Goal: Task Accomplishment & Management: Manage account settings

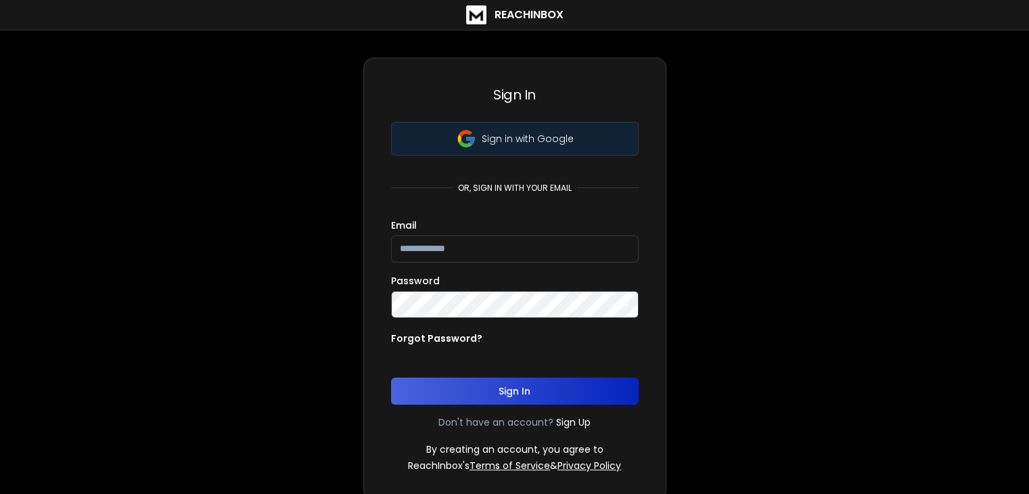
click at [589, 143] on button "Sign in with Google" at bounding box center [515, 139] width 248 height 34
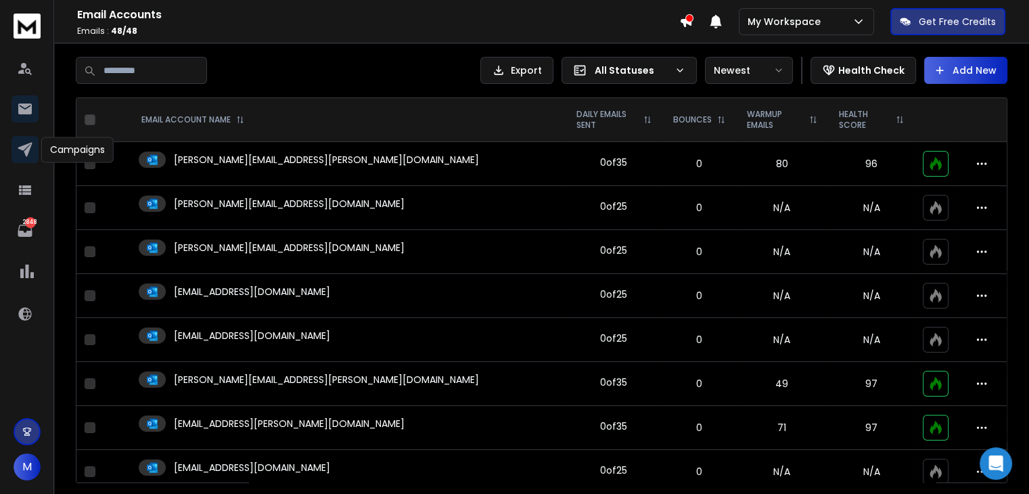
click at [19, 149] on icon at bounding box center [25, 149] width 16 height 16
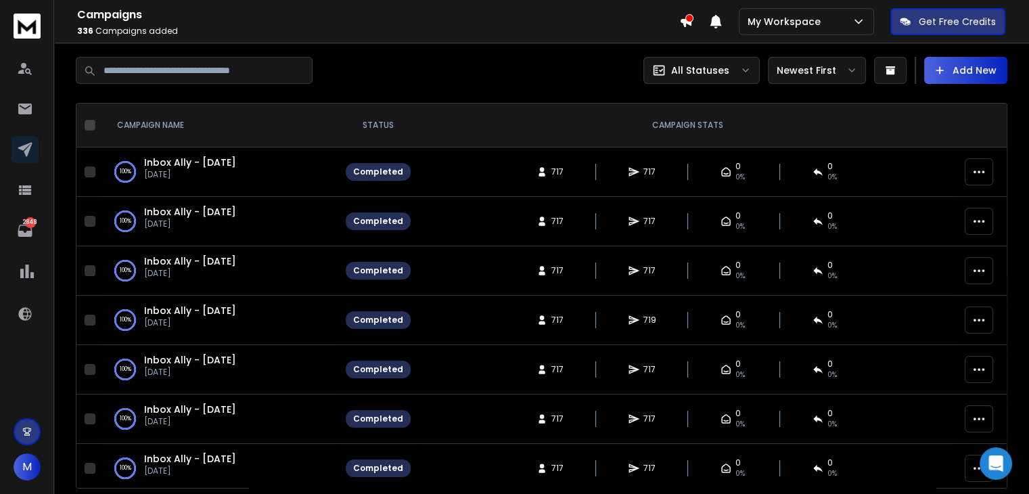
click at [977, 168] on button "button" at bounding box center [979, 171] width 28 height 27
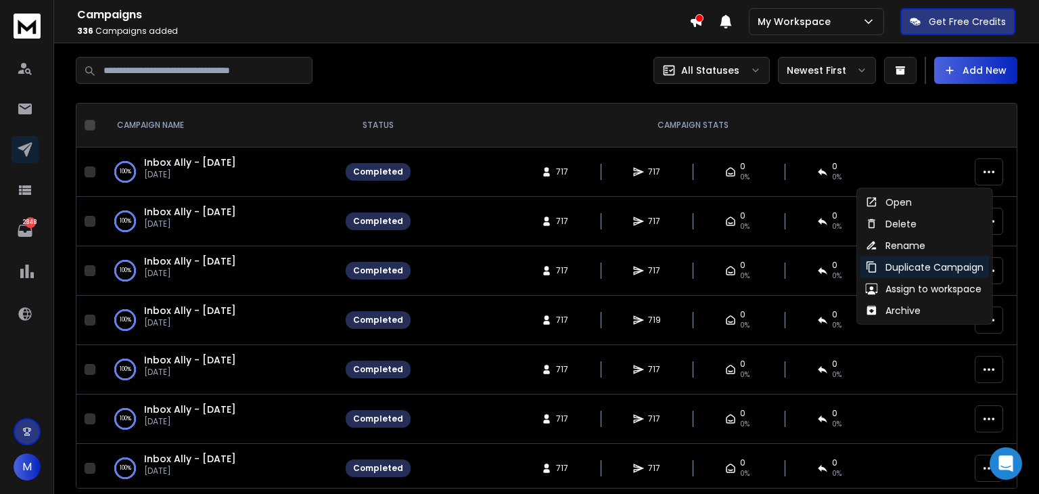
click at [937, 265] on div "Duplicate Campaign" at bounding box center [924, 267] width 118 height 14
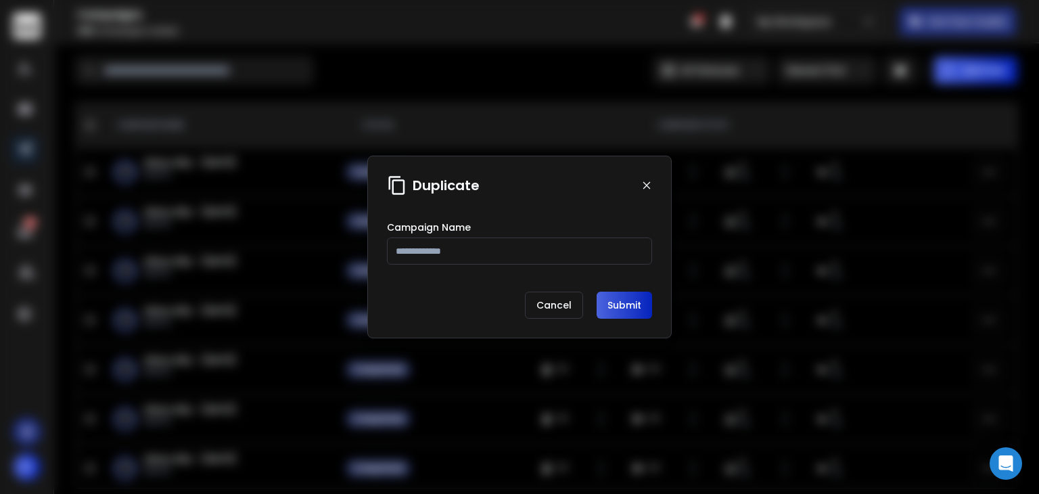
click at [482, 255] on input "text" at bounding box center [519, 250] width 265 height 27
type input "**********"
click at [597, 292] on button "Submit" at bounding box center [624, 305] width 55 height 27
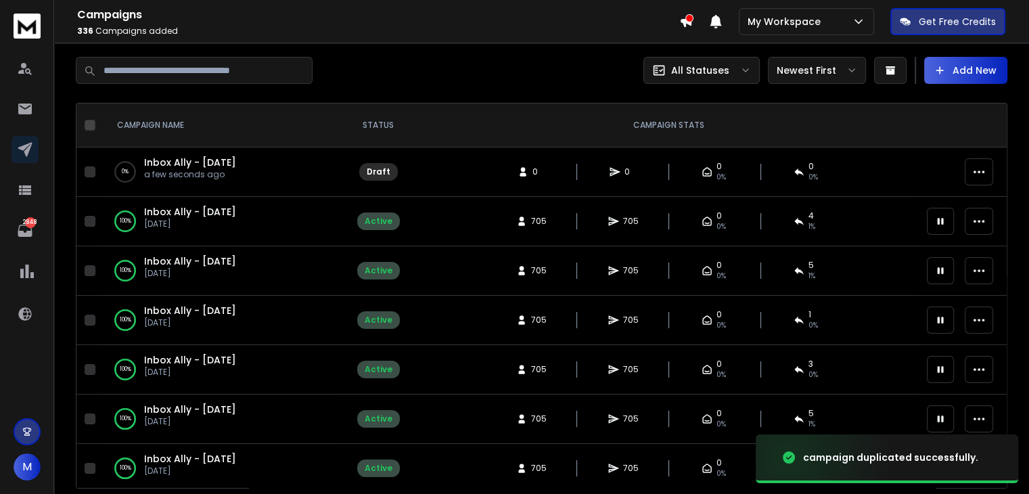
click at [275, 166] on div "0 % Inbox Ally - [DATE] a few seconds ago" at bounding box center [219, 172] width 210 height 32
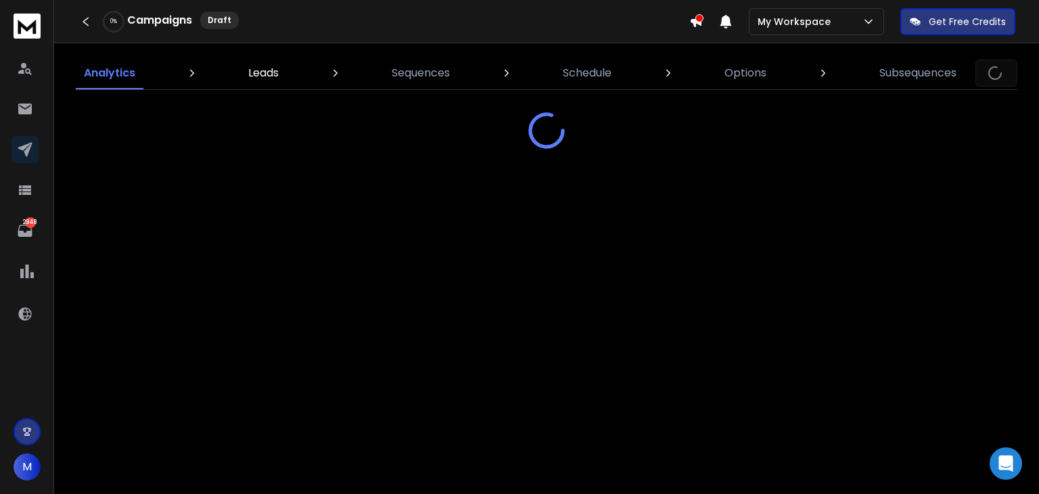
click at [256, 70] on p "Leads" at bounding box center [263, 73] width 30 height 16
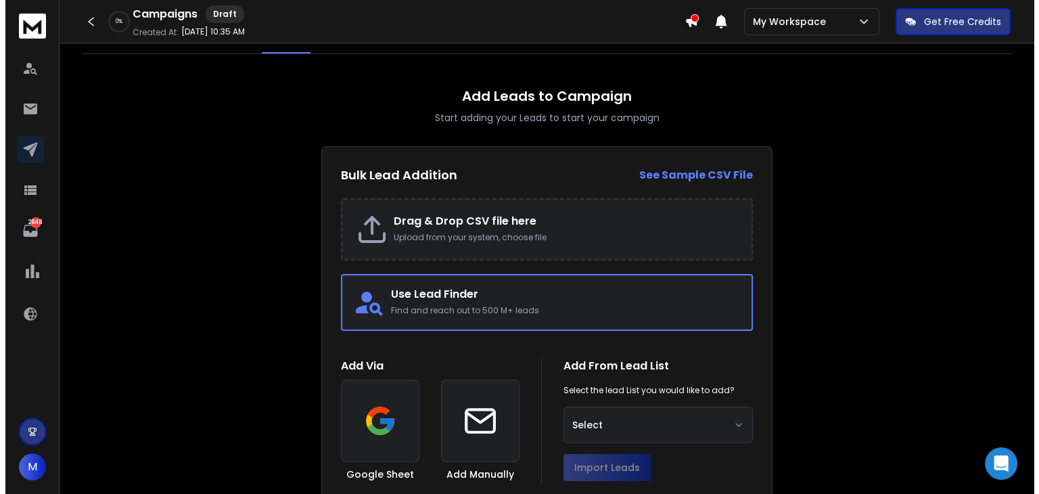
scroll to position [87, 0]
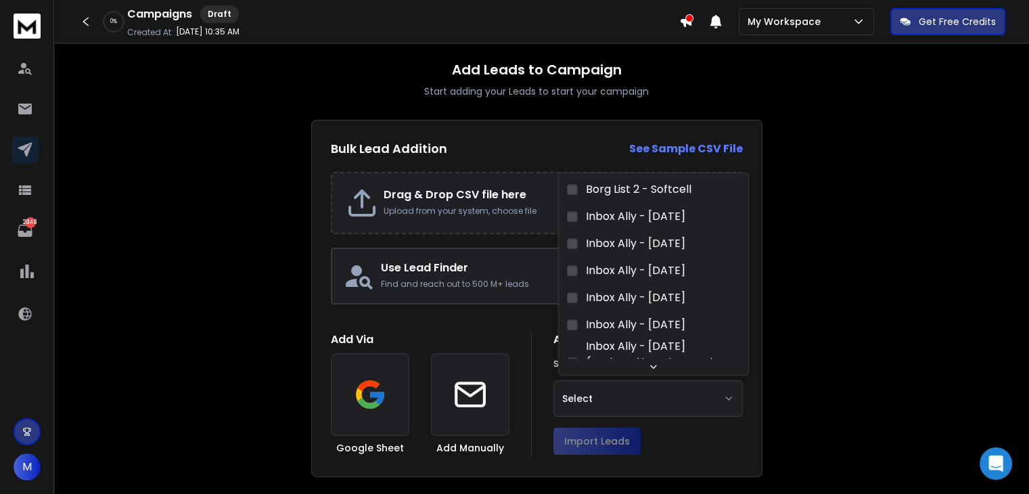
click at [620, 392] on button "Select" at bounding box center [647, 398] width 189 height 37
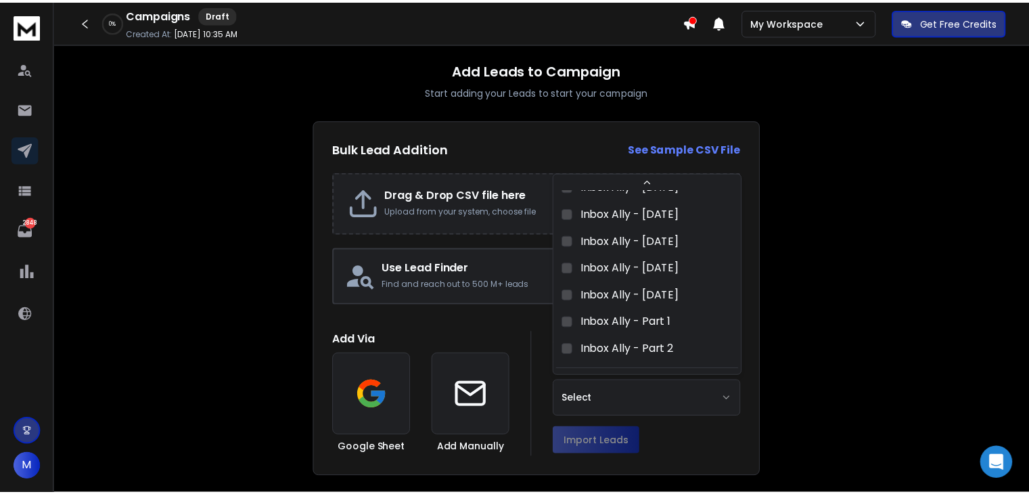
scroll to position [415, 0]
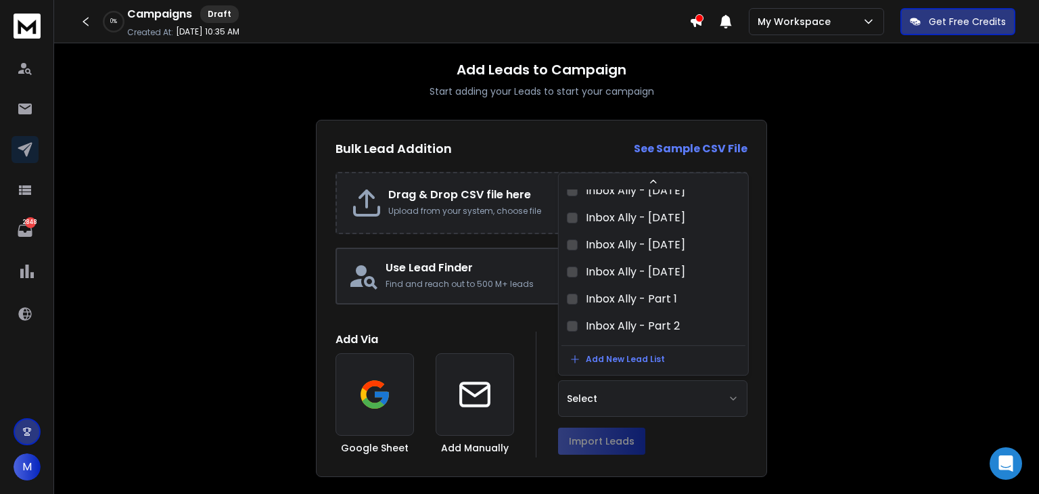
click at [641, 327] on div "Inbox Ally - Part 2" at bounding box center [633, 326] width 94 height 16
click at [640, 306] on div "Inbox Ally - Part 1" at bounding box center [649, 298] width 176 height 27
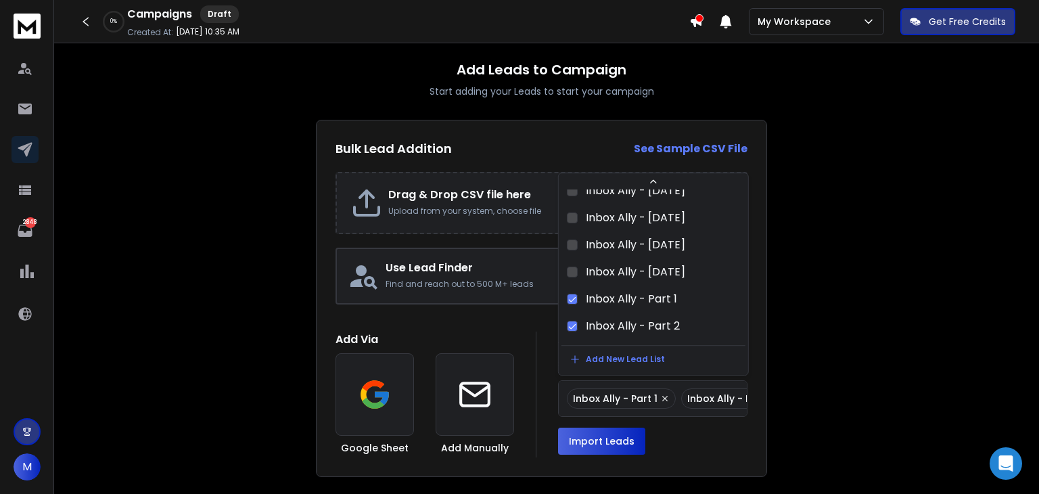
click at [617, 431] on button "Import Leads" at bounding box center [601, 441] width 87 height 27
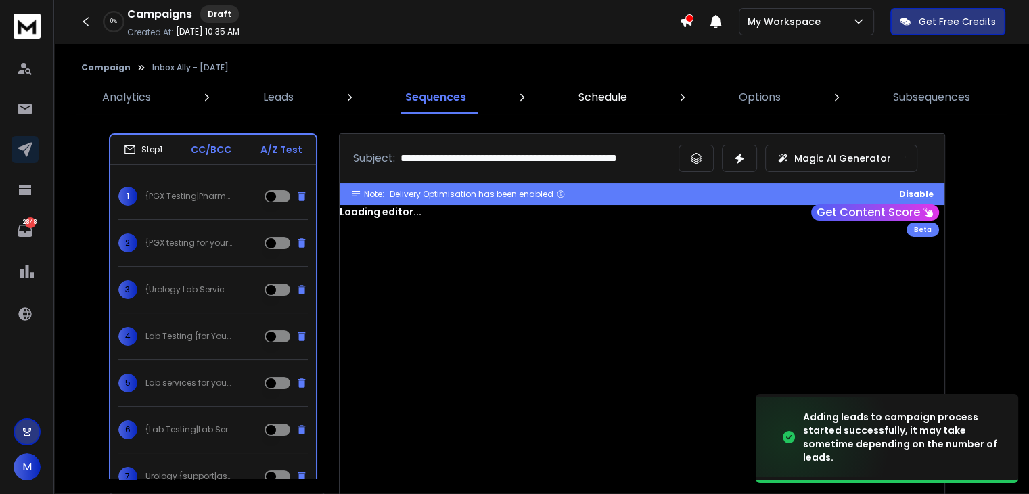
click at [593, 104] on p "Schedule" at bounding box center [602, 97] width 49 height 16
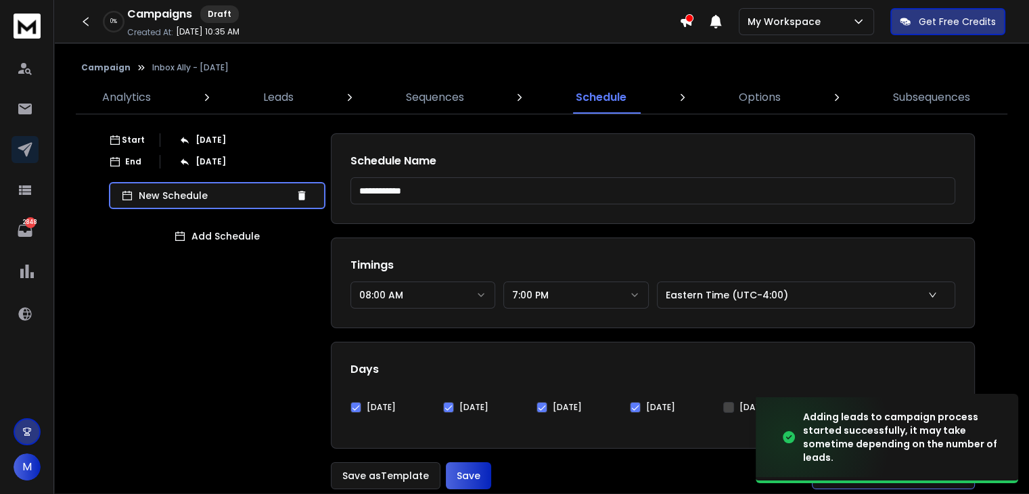
click at [223, 141] on p "[DATE]" at bounding box center [210, 140] width 30 height 11
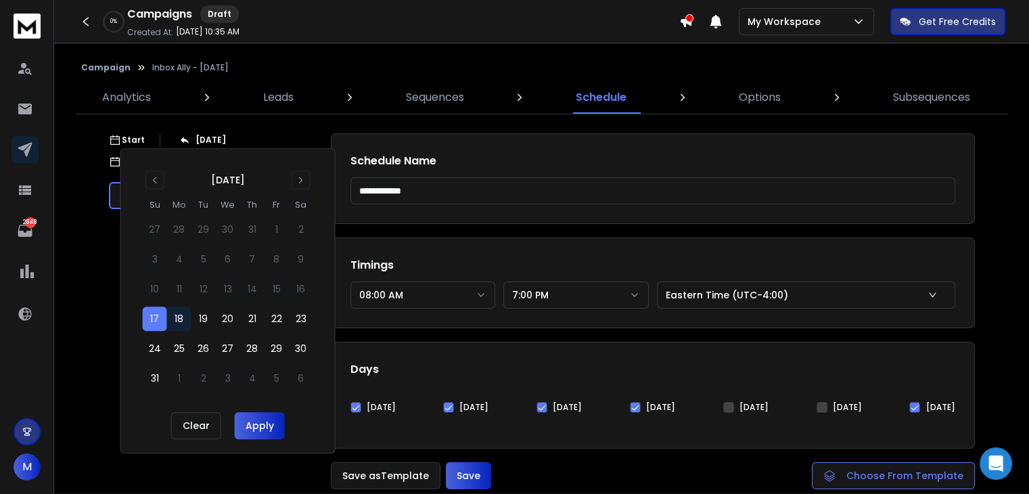
click at [179, 323] on button "18" at bounding box center [179, 318] width 24 height 24
drag, startPoint x: 269, startPoint y: 434, endPoint x: 251, endPoint y: 317, distance: 118.4
click at [269, 434] on button "Apply" at bounding box center [260, 425] width 50 height 27
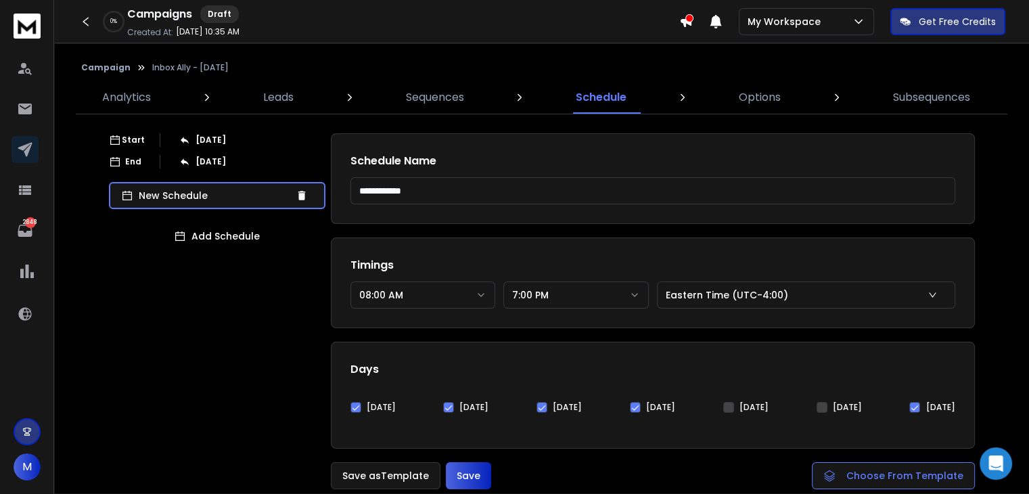
click at [216, 163] on p "[DATE]" at bounding box center [210, 161] width 30 height 11
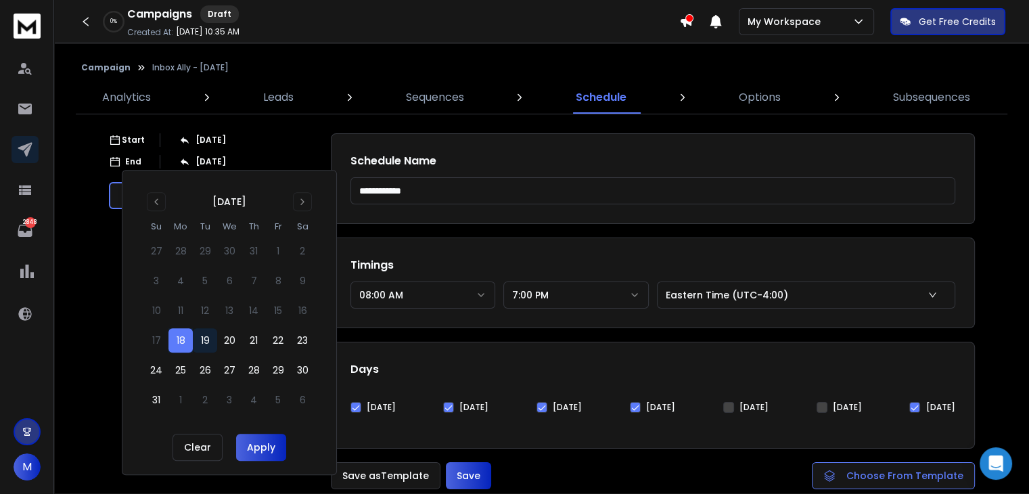
click at [206, 342] on button "19" at bounding box center [205, 340] width 24 height 24
click at [261, 448] on button "Apply" at bounding box center [261, 447] width 50 height 27
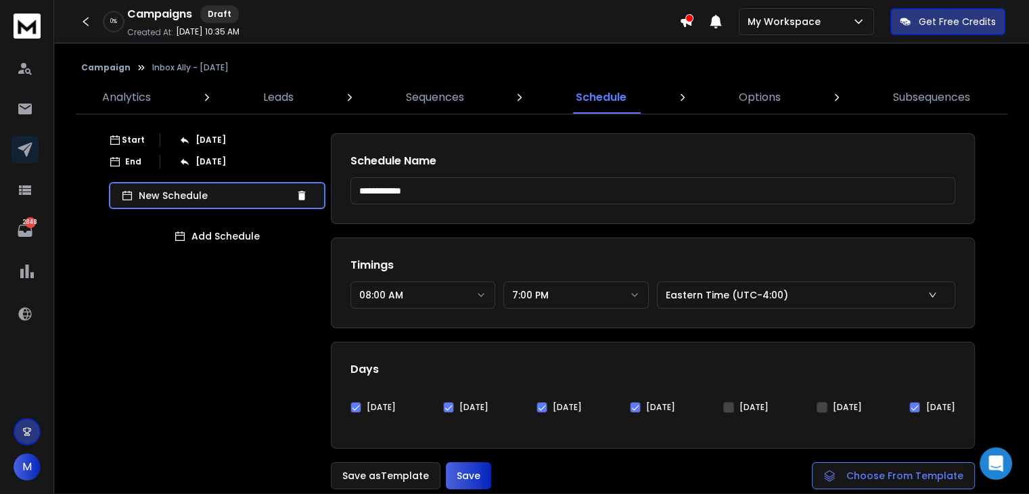
click at [474, 477] on button "Save" at bounding box center [468, 475] width 45 height 27
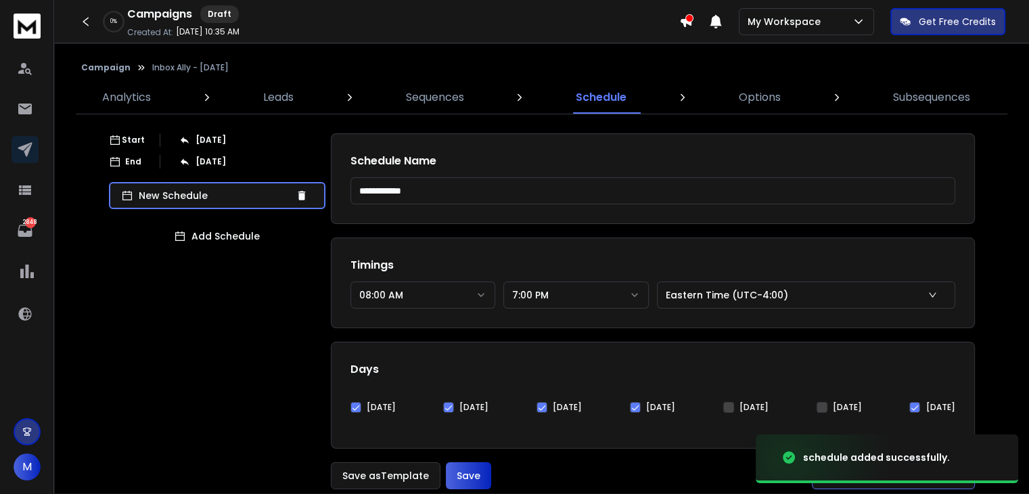
click at [763, 407] on label "[DATE]" at bounding box center [753, 407] width 29 height 11
click at [734, 407] on button "[DATE]" at bounding box center [728, 407] width 11 height 11
click at [833, 405] on label "[DATE]" at bounding box center [847, 407] width 29 height 11
click at [827, 405] on button "[DATE]" at bounding box center [821, 407] width 11 height 11
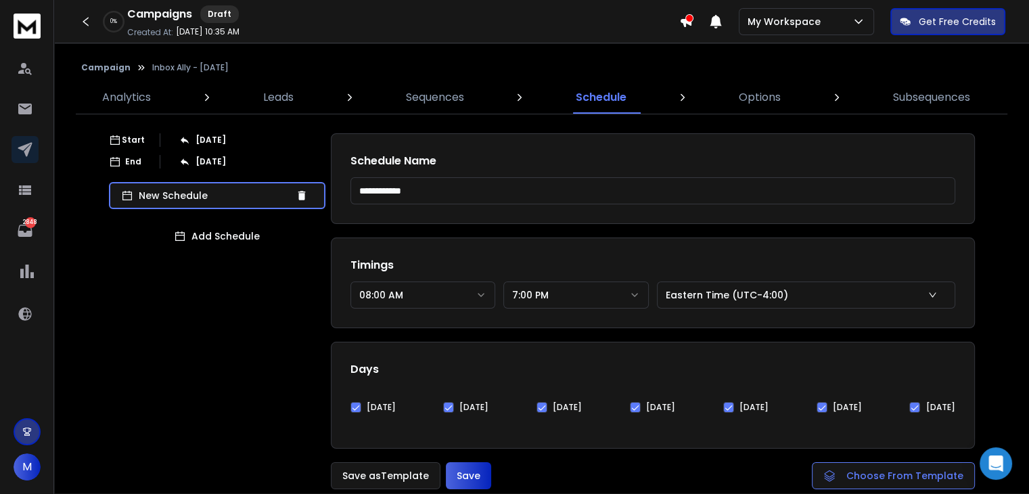
click at [459, 479] on button "Save" at bounding box center [468, 475] width 45 height 27
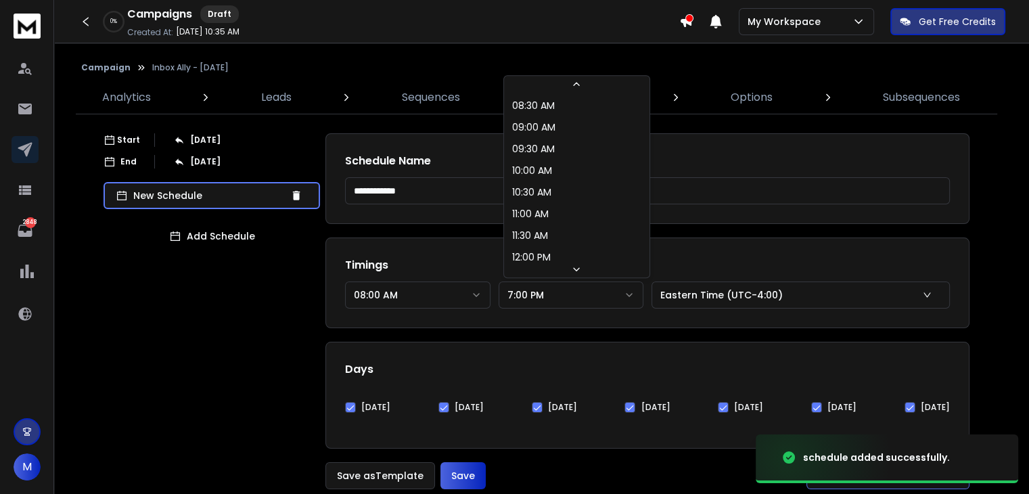
click at [545, 283] on button "7:00 PM" at bounding box center [571, 294] width 145 height 27
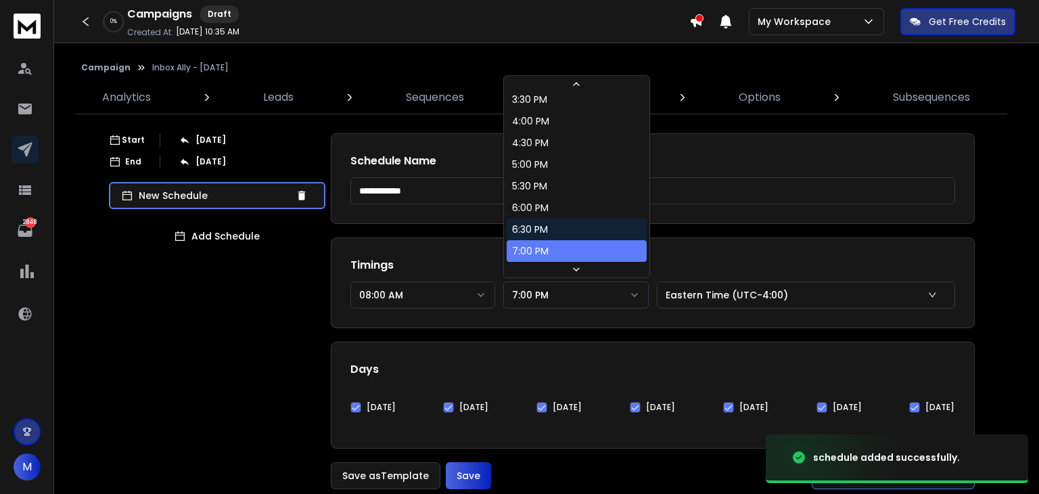
scroll to position [467, 0]
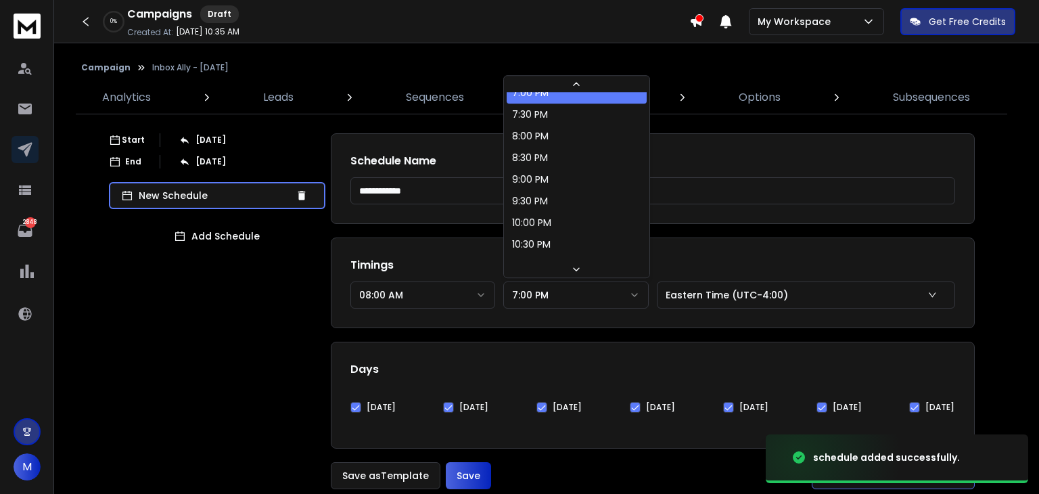
select select "********"
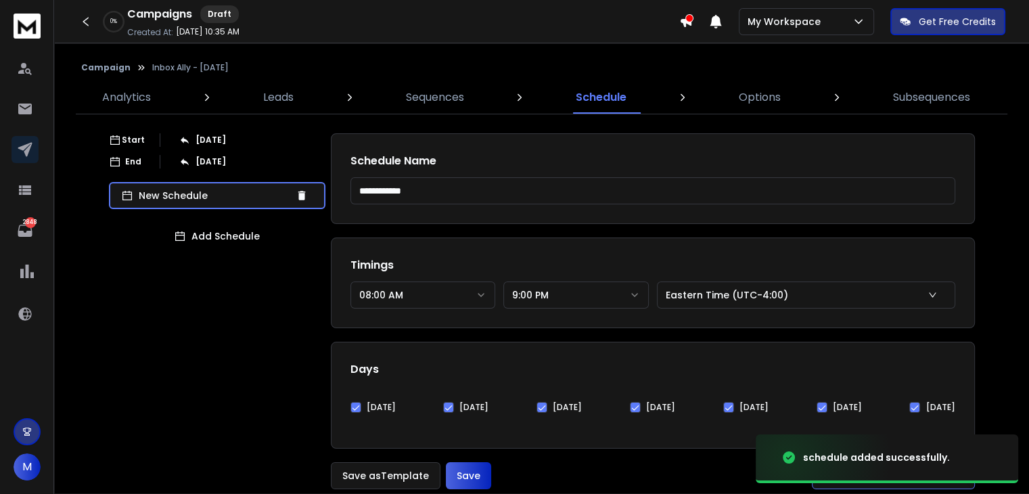
click at [473, 463] on button "Save" at bounding box center [468, 475] width 45 height 27
click at [754, 93] on p "Options" at bounding box center [760, 97] width 42 height 16
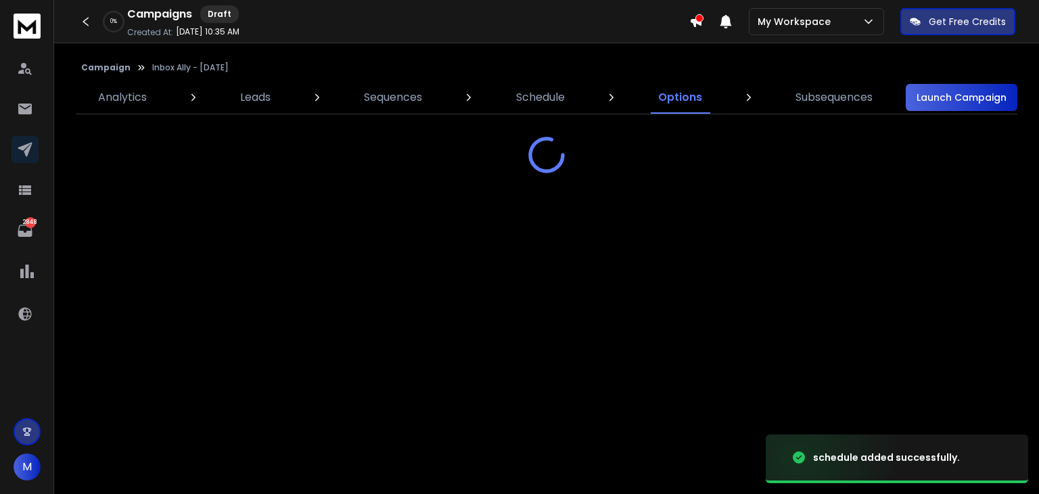
select select "*"
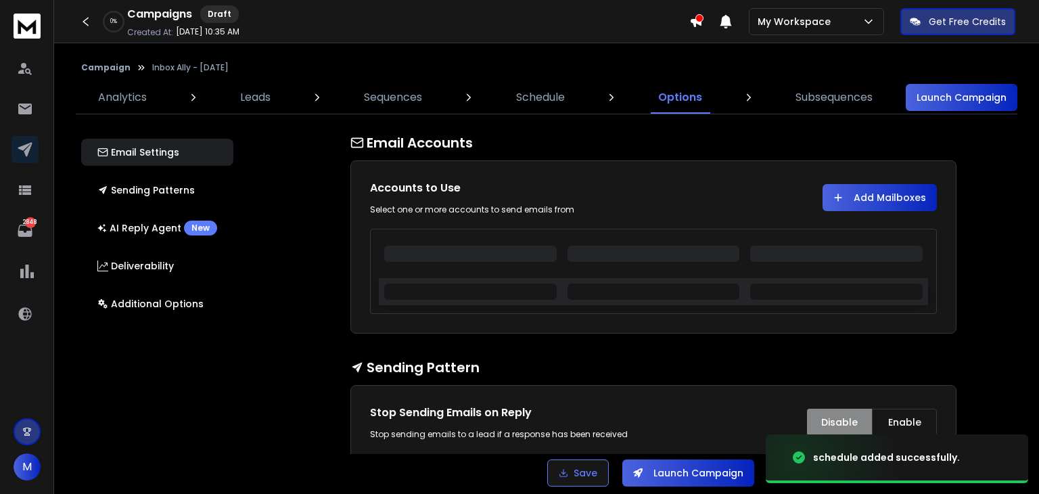
click at [933, 99] on button "Launch Campaign" at bounding box center [962, 97] width 112 height 27
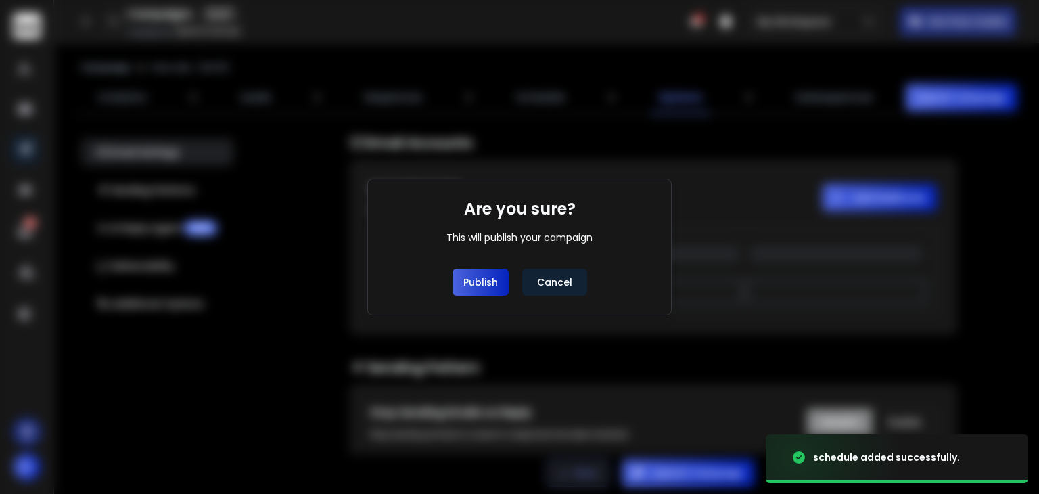
click at [497, 274] on button "Publish" at bounding box center [481, 282] width 56 height 27
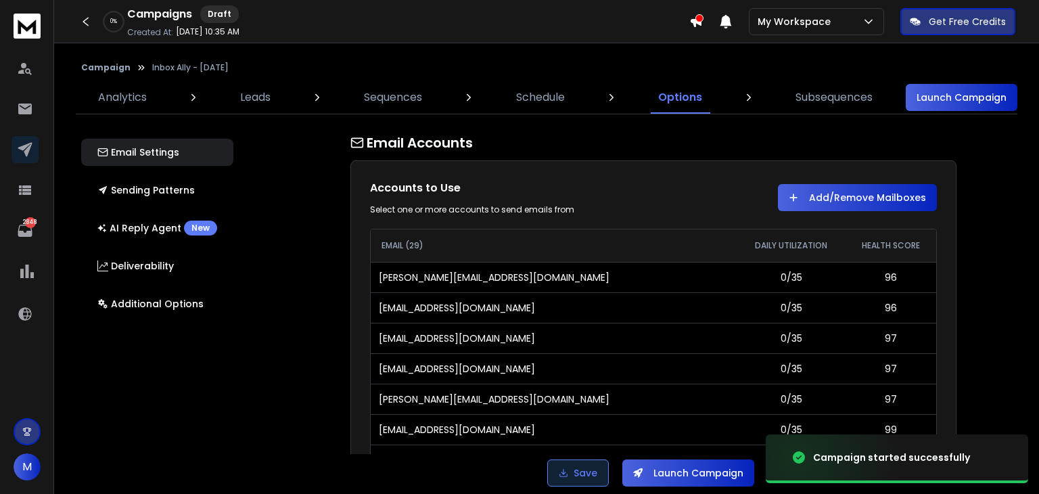
click at [586, 474] on button "Save" at bounding box center [578, 472] width 62 height 27
click at [954, 106] on button "Launch Campaign" at bounding box center [962, 97] width 112 height 27
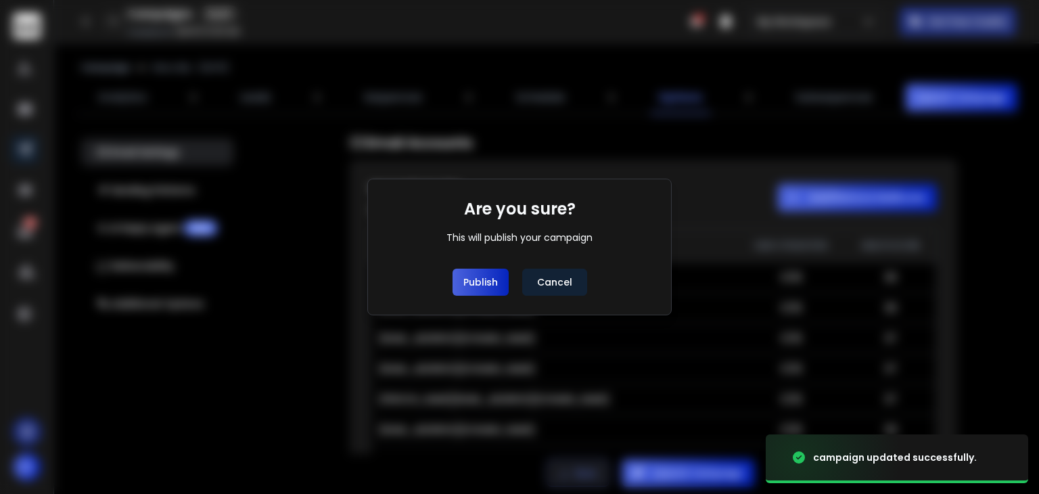
click at [479, 277] on button "Publish" at bounding box center [481, 282] width 56 height 27
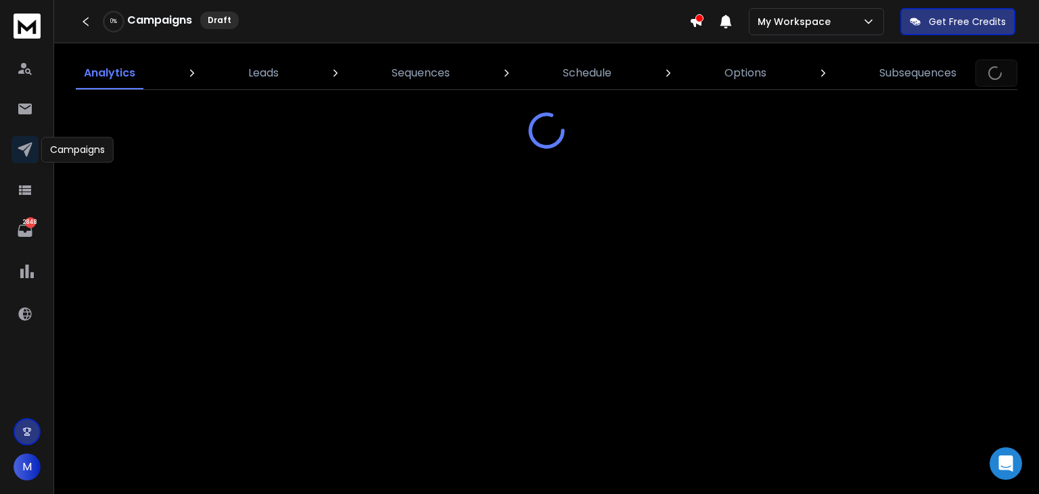
click at [27, 150] on icon at bounding box center [25, 149] width 14 height 14
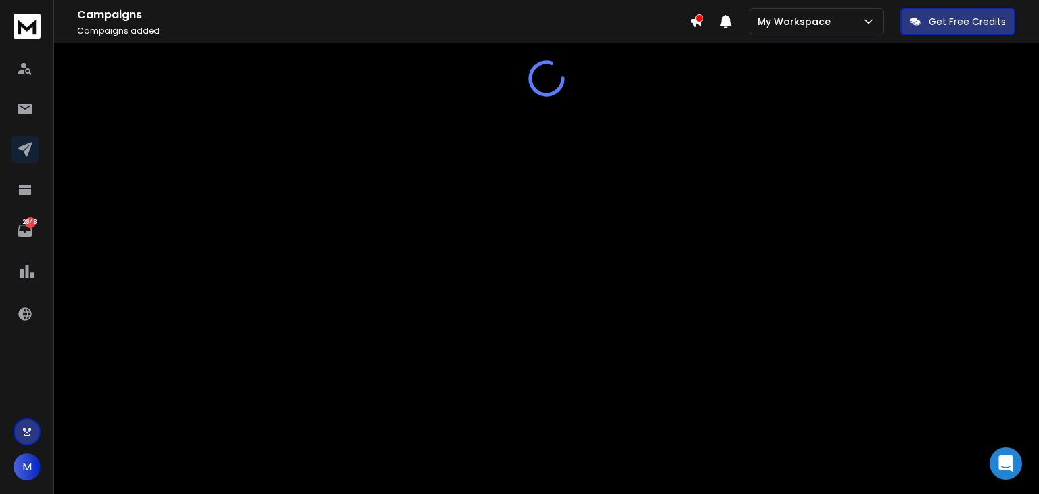
click at [417, 14] on h1 "Campaigns" at bounding box center [383, 15] width 612 height 16
